Goal: Task Accomplishment & Management: Manage account settings

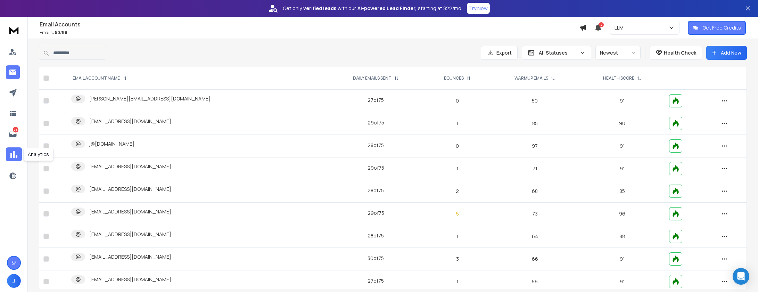
click at [17, 154] on icon at bounding box center [14, 154] width 10 height 10
click at [12, 111] on icon at bounding box center [13, 113] width 6 height 5
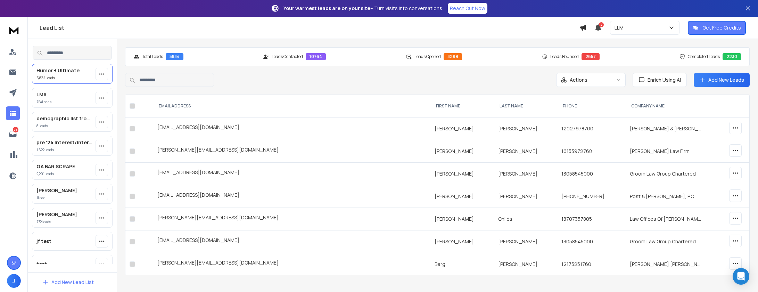
click at [157, 80] on input at bounding box center [169, 80] width 89 height 14
paste input "*****"
type input "*****"
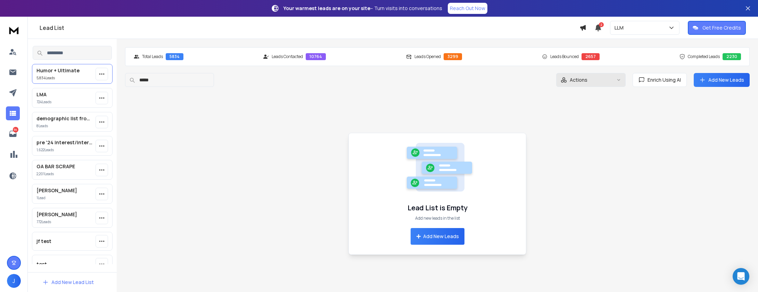
scroll to position [2, 0]
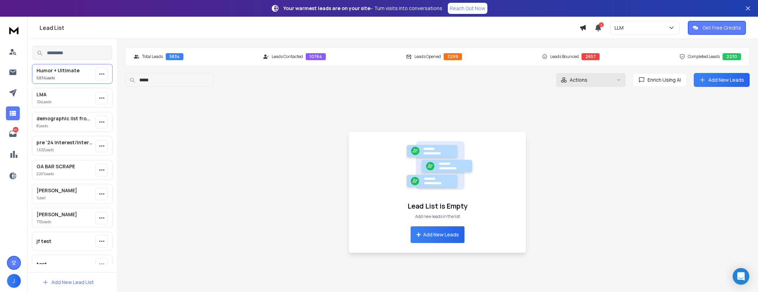
click at [595, 78] on div "Actions" at bounding box center [587, 79] width 53 height 7
click at [358, 109] on div "Lead List is Empty Add new leads in the list Add New Leads" at bounding box center [437, 192] width 625 height 198
drag, startPoint x: 159, startPoint y: 81, endPoint x: 140, endPoint y: 82, distance: 19.1
click at [140, 82] on input "*****" at bounding box center [169, 80] width 89 height 14
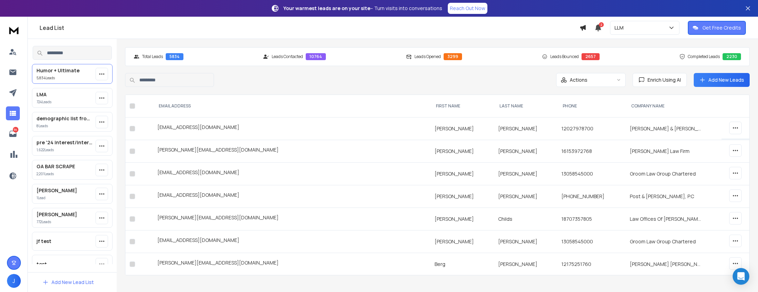
click at [732, 129] on icon "button" at bounding box center [735, 128] width 6 height 6
click at [704, 143] on p "Edit Lead Details" at bounding box center [713, 142] width 39 height 7
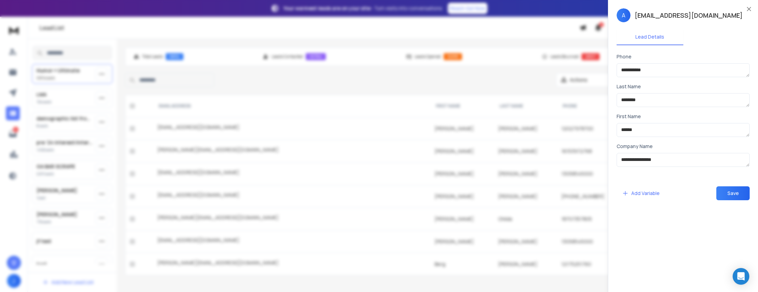
click at [654, 38] on button "Lead Details" at bounding box center [650, 37] width 67 height 16
click at [338, 36] on div at bounding box center [379, 146] width 758 height 292
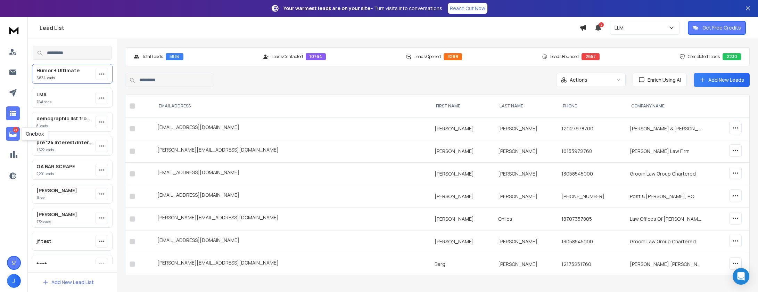
click at [16, 132] on p "94" at bounding box center [16, 130] width 6 height 6
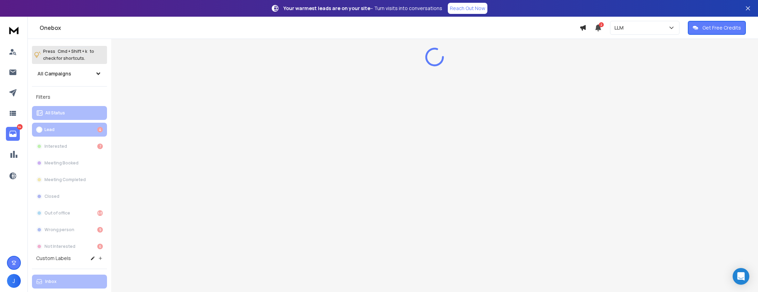
click at [57, 128] on div "All Status Lead 4 Interested 7 Meeting Booked Meeting Completed Closed Out of o…" at bounding box center [69, 179] width 75 height 147
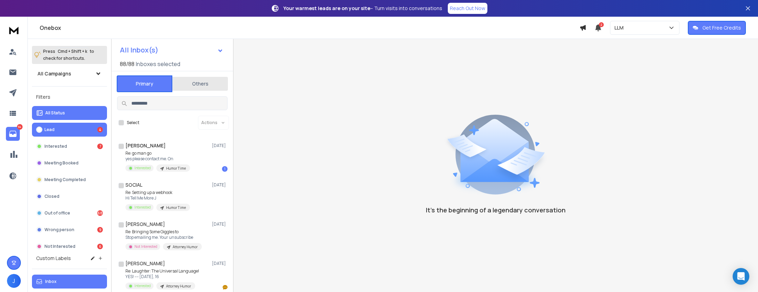
click at [57, 128] on button "Lead 4" at bounding box center [69, 130] width 75 height 14
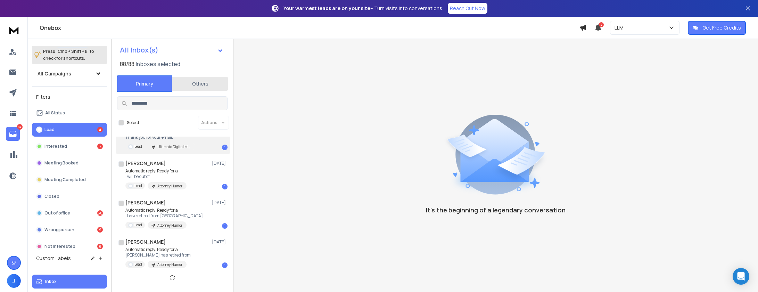
scroll to position [54, 0]
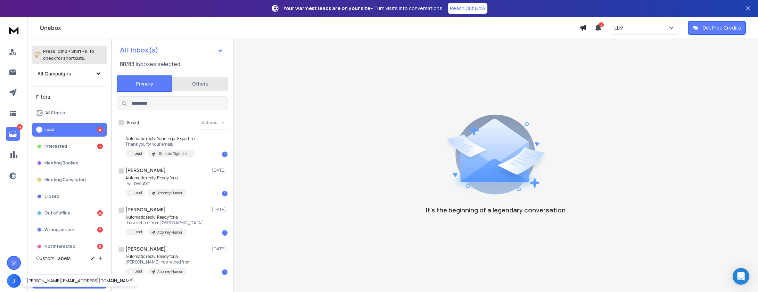
click at [15, 278] on span "J" at bounding box center [14, 281] width 14 height 14
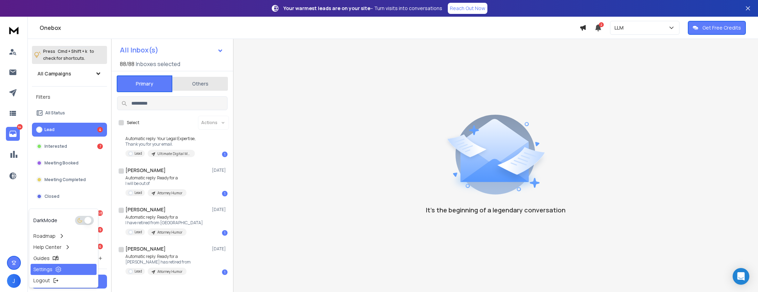
click at [51, 266] on p "Settings" at bounding box center [42, 269] width 19 height 7
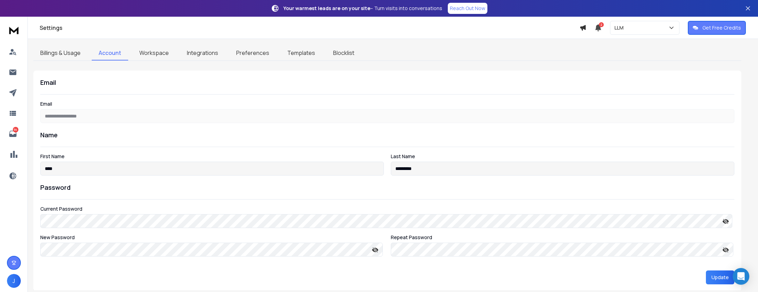
click at [158, 50] on link "Workspace" at bounding box center [153, 53] width 43 height 15
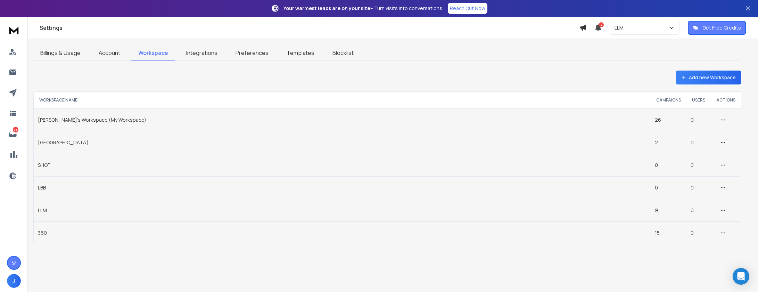
click at [210, 53] on link "Integrations" at bounding box center [201, 53] width 45 height 15
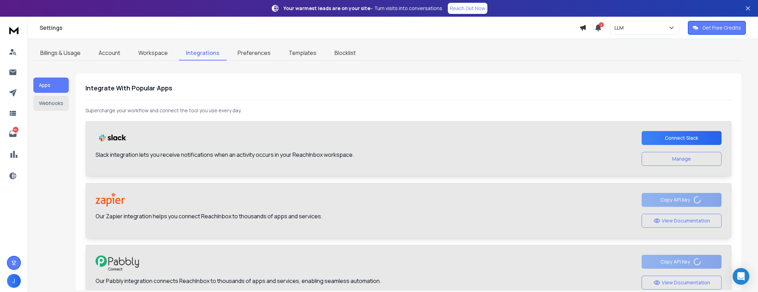
click at [247, 53] on link "Preferences" at bounding box center [254, 53] width 47 height 15
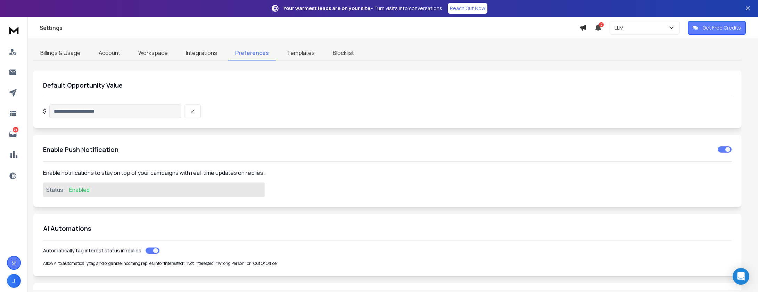
click at [303, 52] on link "Templates" at bounding box center [301, 53] width 42 height 15
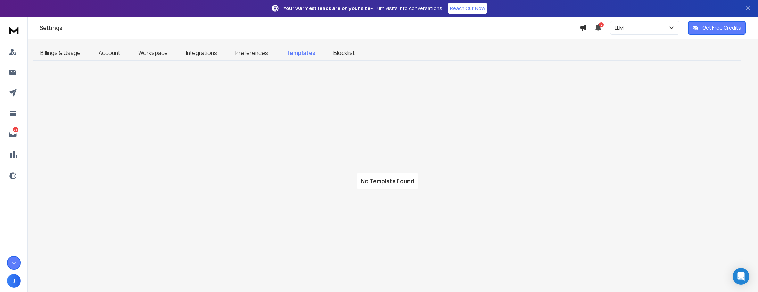
click at [345, 52] on link "Blocklist" at bounding box center [344, 53] width 35 height 15
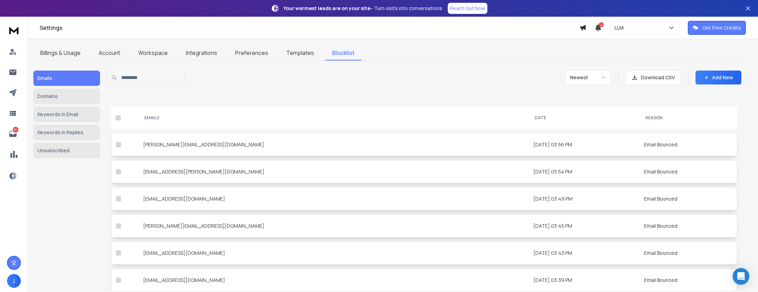
click at [597, 76] on button "Newest" at bounding box center [588, 78] width 45 height 14
click at [650, 76] on button "Download CSV" at bounding box center [653, 78] width 56 height 14
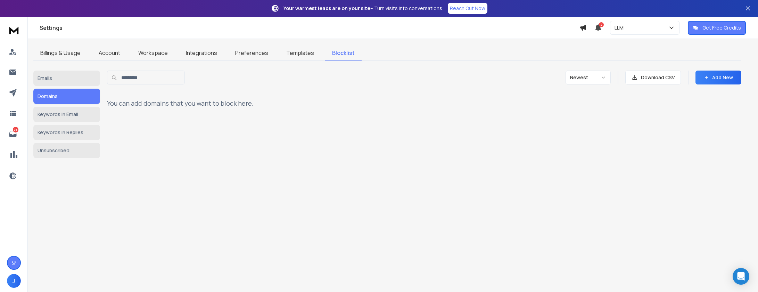
click at [75, 94] on button "Domains" at bounding box center [66, 96] width 67 height 15
click at [61, 114] on email "Keywords in Email" at bounding box center [66, 114] width 67 height 15
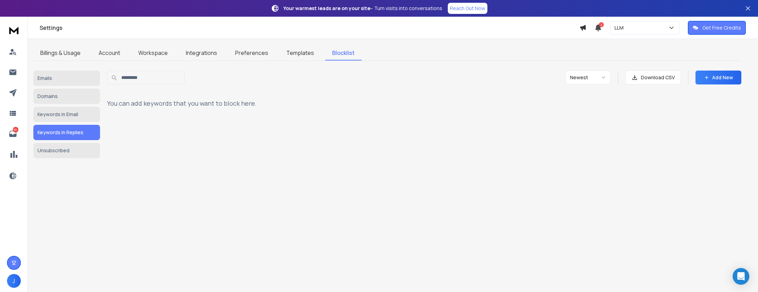
drag, startPoint x: 69, startPoint y: 135, endPoint x: 65, endPoint y: 132, distance: 4.5
click at [69, 134] on replies "Keywords in Replies" at bounding box center [66, 132] width 67 height 15
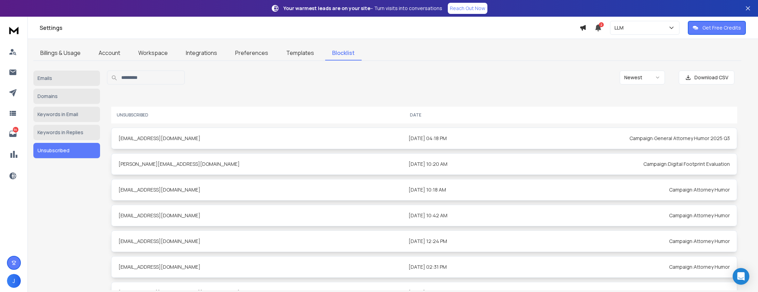
click at [63, 153] on button "Unsubscribed" at bounding box center [66, 150] width 67 height 15
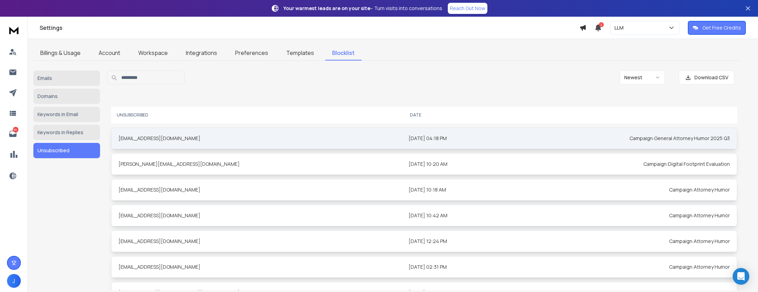
click at [147, 138] on td "ekm@katzbarron.com" at bounding box center [257, 138] width 293 height 22
click at [667, 138] on td "Campaign: General Attorney Humor 2025 Q3" at bounding box center [594, 138] width 285 height 22
click at [419, 137] on td "Sep 09, 2025, 04:18 PM" at bounding box center [428, 138] width 48 height 22
click at [139, 137] on td "ekm@katzbarron.com" at bounding box center [257, 138] width 293 height 22
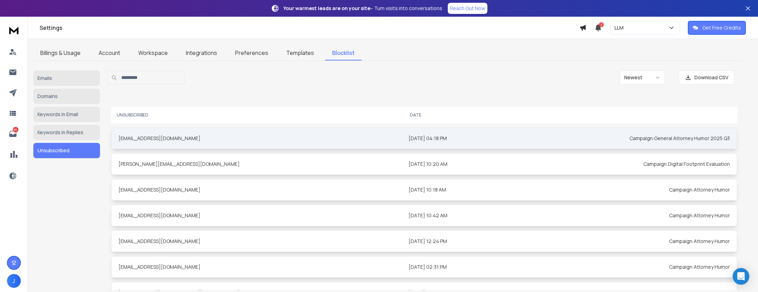
click at [140, 137] on td "ekm@katzbarron.com" at bounding box center [257, 138] width 293 height 22
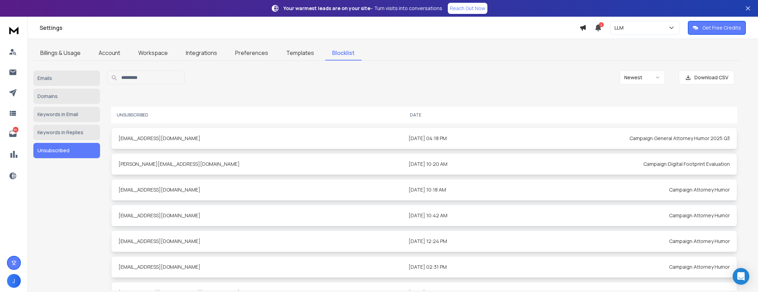
click at [107, 50] on link "Account" at bounding box center [109, 53] width 35 height 15
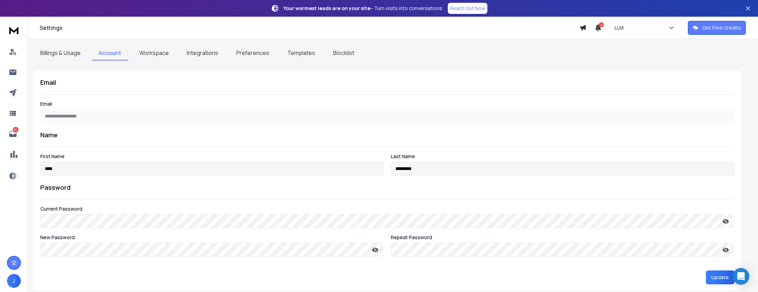
scroll to position [1, 0]
click at [150, 53] on link "Workspace" at bounding box center [153, 53] width 43 height 15
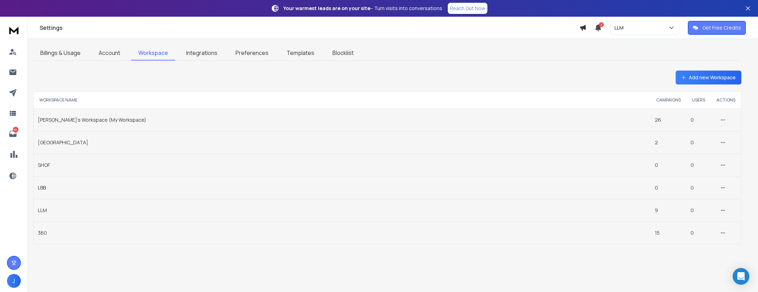
click at [206, 54] on link "Integrations" at bounding box center [201, 53] width 45 height 15
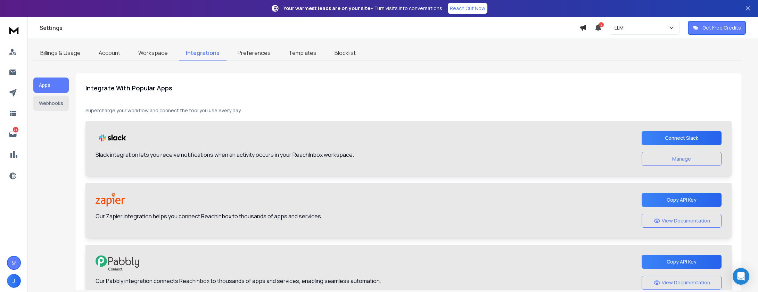
click at [257, 56] on link "Preferences" at bounding box center [254, 53] width 47 height 15
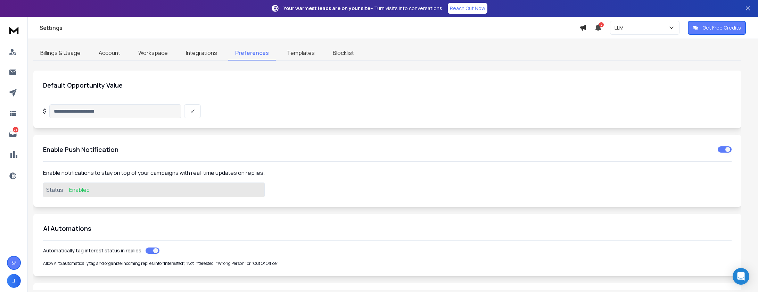
click at [303, 52] on link "Templates" at bounding box center [301, 53] width 42 height 15
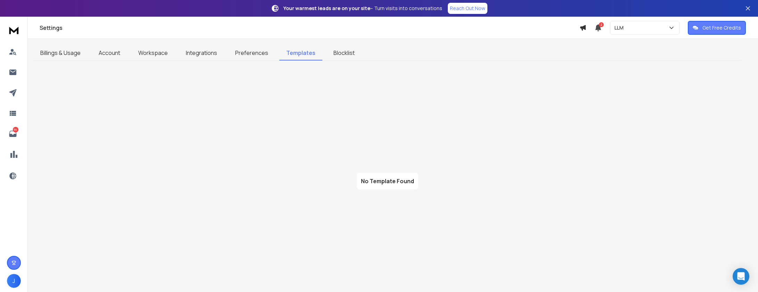
click at [338, 53] on link "Blocklist" at bounding box center [344, 53] width 35 height 15
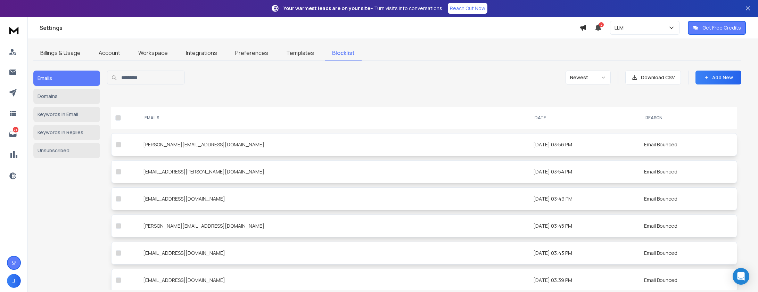
click at [15, 31] on img at bounding box center [14, 30] width 14 height 13
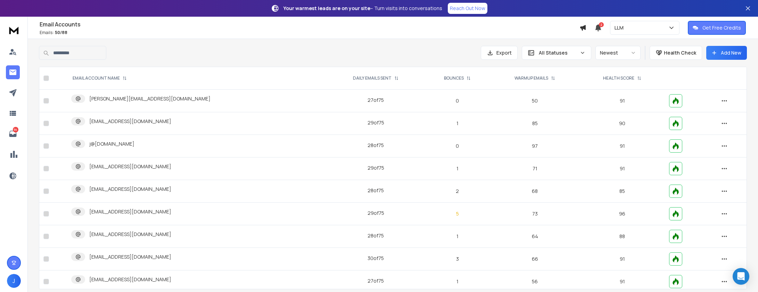
click at [577, 53] on p "All Statuses" at bounding box center [558, 52] width 38 height 7
click at [678, 50] on p "Health Check" at bounding box center [680, 52] width 32 height 7
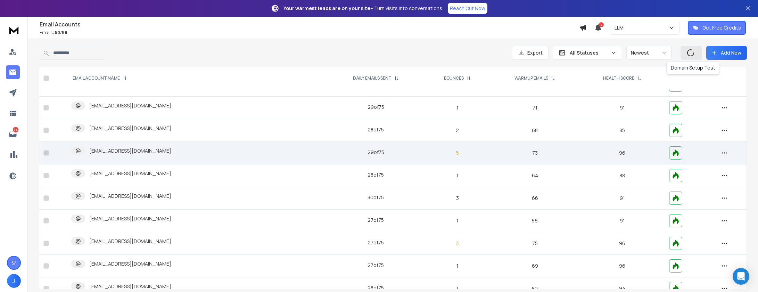
click at [429, 152] on p "5" at bounding box center [457, 152] width 57 height 7
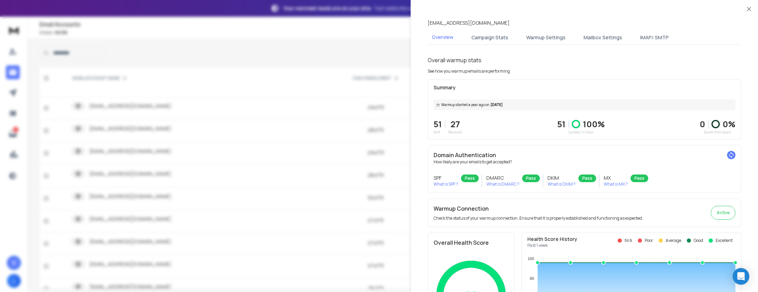
click at [490, 36] on button "Campaign Stats" at bounding box center [489, 37] width 45 height 15
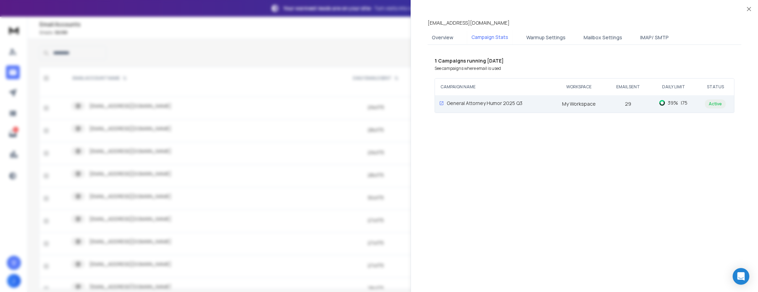
click at [442, 103] on icon at bounding box center [441, 103] width 5 height 5
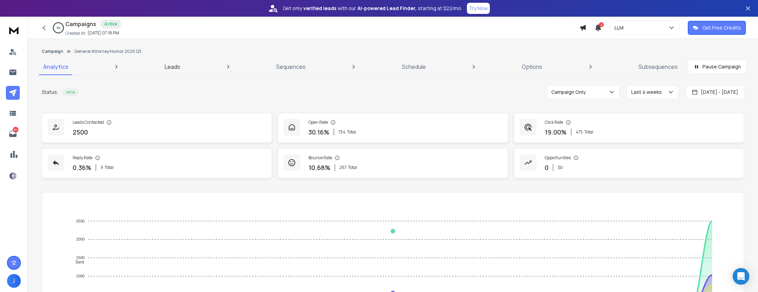
click at [171, 67] on p "Leads" at bounding box center [173, 67] width 16 height 8
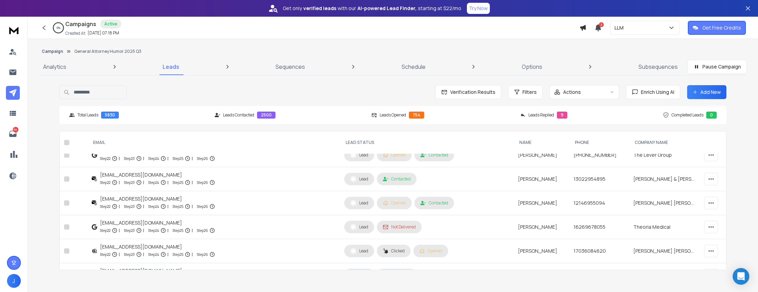
scroll to position [299, 0]
click at [383, 176] on div "Contacted" at bounding box center [397, 178] width 28 height 6
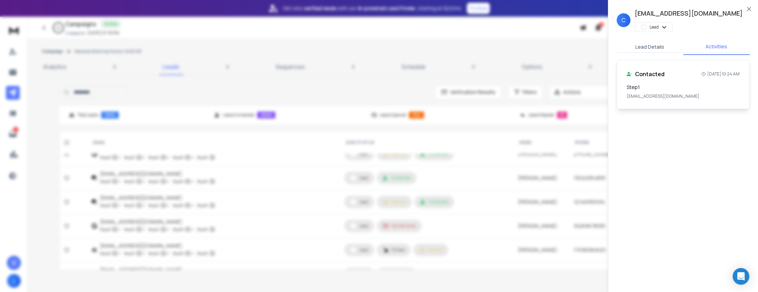
click at [712, 47] on button "Activities" at bounding box center [716, 47] width 67 height 16
click at [647, 74] on div "Contacted" at bounding box center [646, 74] width 38 height 8
click at [481, 38] on div at bounding box center [379, 146] width 758 height 292
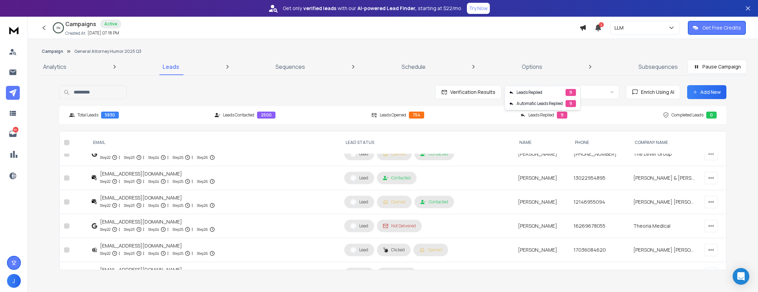
click at [572, 93] on div "9" at bounding box center [571, 92] width 10 height 7
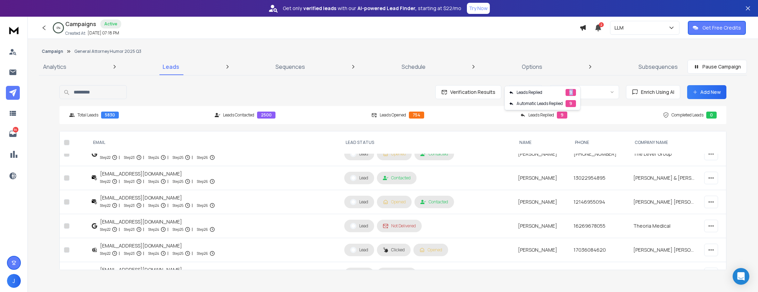
scroll to position [304, 0]
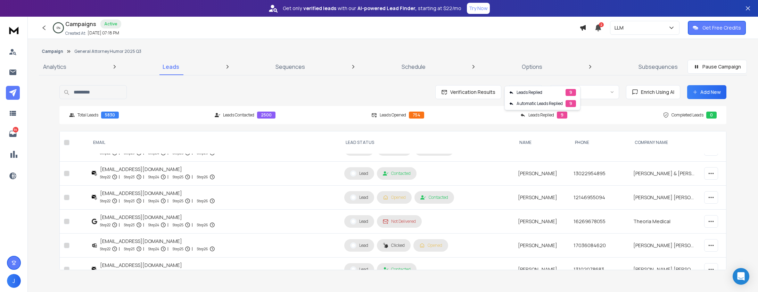
click at [140, 167] on div "cbenedetto@mccormickpriore.com" at bounding box center [157, 169] width 115 height 7
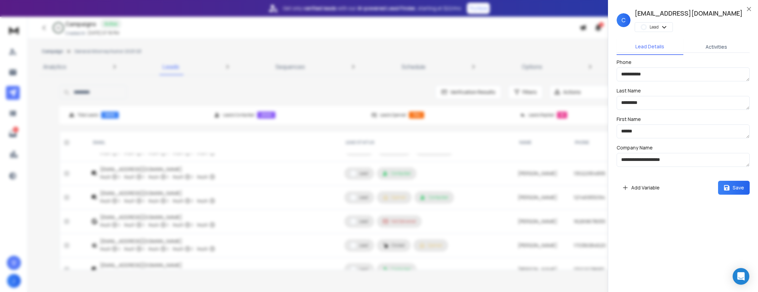
click at [663, 26] on body "Get only verified leads with our AI-powered Lead Finder, starting at $22/mo Try…" at bounding box center [379, 146] width 758 height 292
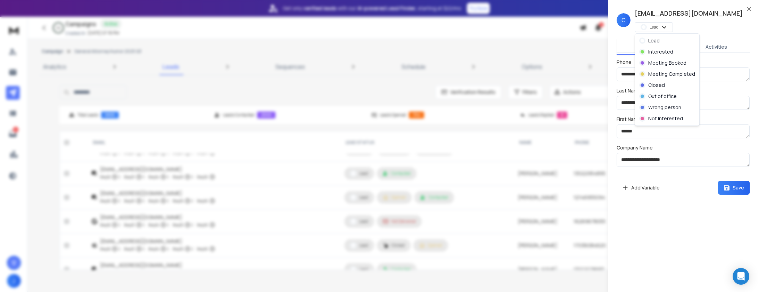
click at [663, 26] on div at bounding box center [379, 146] width 758 height 292
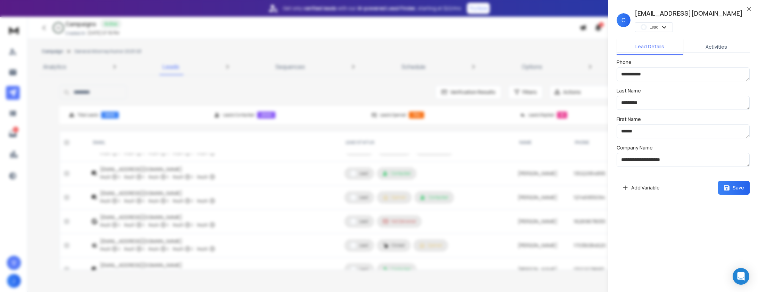
click at [725, 46] on button "Activities" at bounding box center [716, 46] width 67 height 15
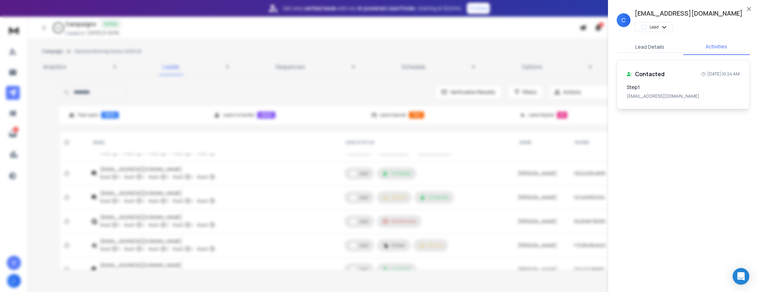
click at [231, 86] on div at bounding box center [379, 146] width 758 height 292
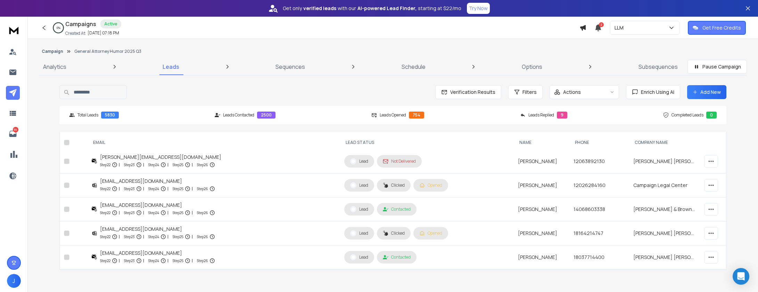
scroll to position [461, 0]
click at [383, 183] on div "Clicked" at bounding box center [394, 184] width 22 height 6
click at [464, 90] on span "Verification Results" at bounding box center [471, 92] width 48 height 7
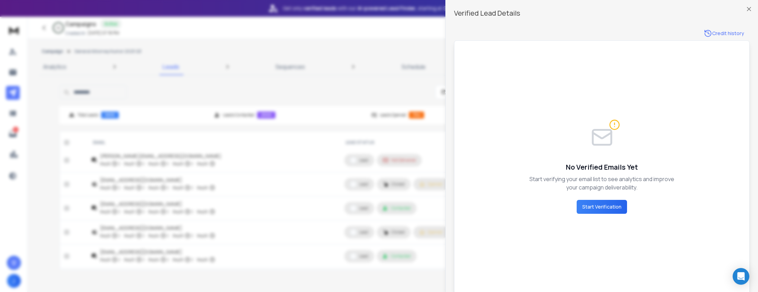
click at [391, 68] on div at bounding box center [379, 146] width 758 height 292
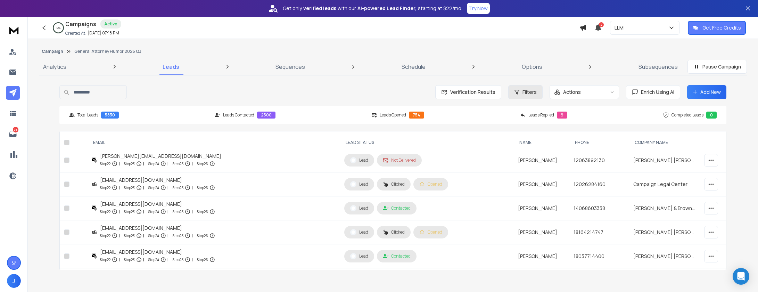
click at [526, 89] on span "Filters" at bounding box center [529, 92] width 14 height 7
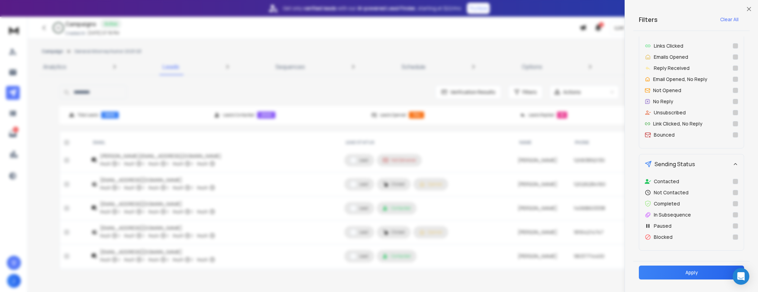
scroll to position [22, 0]
click at [676, 121] on p "Link Clicked, No Reply" at bounding box center [677, 122] width 49 height 7
click at [733, 121] on button "Link Clicked, No Reply" at bounding box center [736, 123] width 6 height 6
click at [691, 272] on button "Apply" at bounding box center [691, 272] width 105 height 14
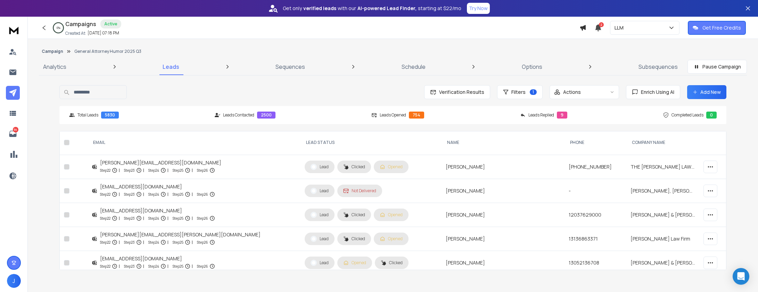
scroll to position [2444, 0]
